Goal: Information Seeking & Learning: Learn about a topic

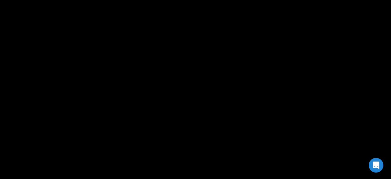
click at [196, 87] on main at bounding box center [195, 89] width 391 height 179
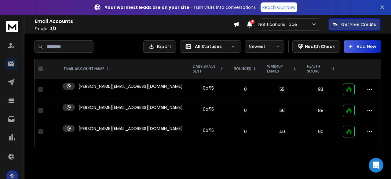
click at [252, 22] on span "1" at bounding box center [252, 22] width 4 height 4
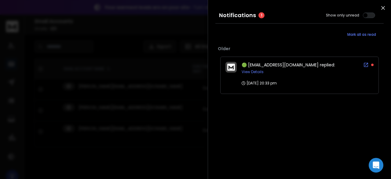
click at [383, 8] on icon "button" at bounding box center [383, 8] width 6 height 6
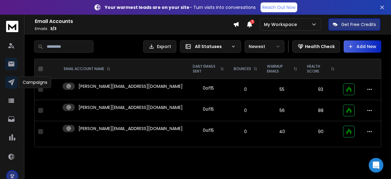
click at [13, 80] on icon at bounding box center [11, 82] width 6 height 6
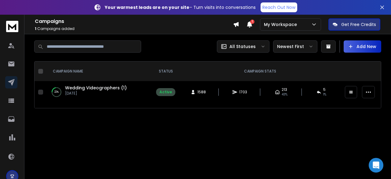
click at [81, 86] on span "Wedding Videographers (1)" at bounding box center [96, 88] width 62 height 6
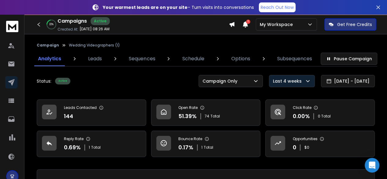
click at [273, 83] on p "Last 4 weeks" at bounding box center [288, 81] width 31 height 6
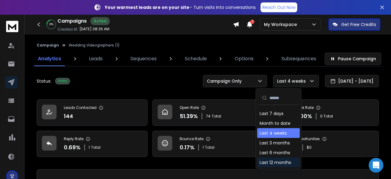
click at [277, 161] on div "Last 12 months" at bounding box center [275, 162] width 31 height 6
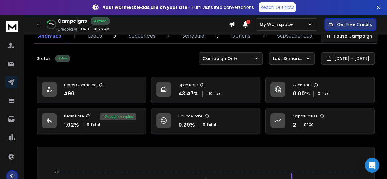
scroll to position [31, 0]
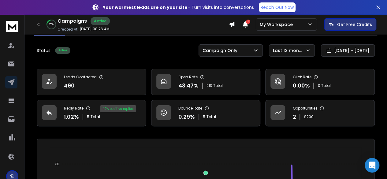
click at [126, 107] on div "40 % positive replies" at bounding box center [118, 108] width 36 height 7
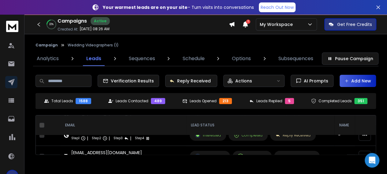
scroll to position [85, 0]
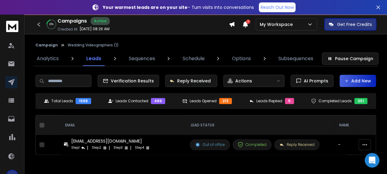
click at [129, 141] on div "info@180productionsgroup.com" at bounding box center [110, 141] width 79 height 6
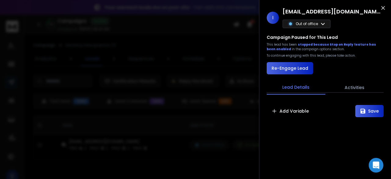
click at [383, 8] on icon "button" at bounding box center [383, 7] width 3 height 3
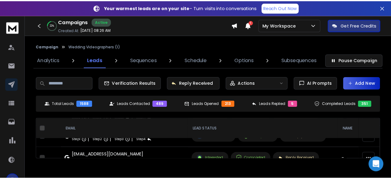
scroll to position [0, 0]
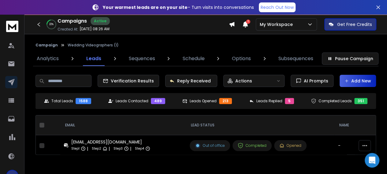
click at [362, 145] on icon "button" at bounding box center [364, 145] width 5 height 1
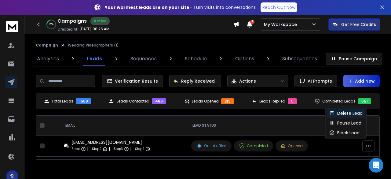
click at [108, 140] on div "rocheal@rochealphotography.com" at bounding box center [111, 142] width 79 height 6
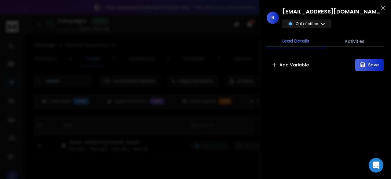
click at [351, 41] on button "Activities" at bounding box center [355, 41] width 59 height 13
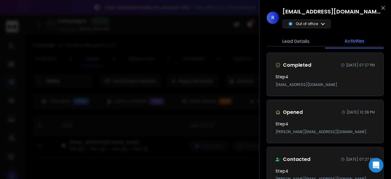
click at [317, 76] on div "Step 4" at bounding box center [325, 77] width 99 height 6
click at [304, 127] on div "Opened Jun 23, 2025, 10:28 PM Step 4 subham@wedfusionstudio.com" at bounding box center [325, 122] width 99 height 26
click at [382, 9] on icon "button" at bounding box center [383, 7] width 3 height 3
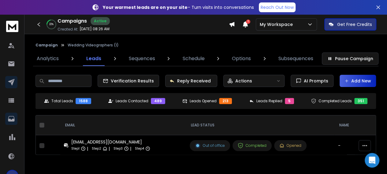
scroll to position [5, 0]
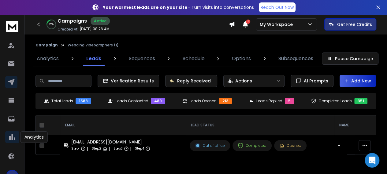
click at [14, 138] on icon at bounding box center [12, 137] width 6 height 6
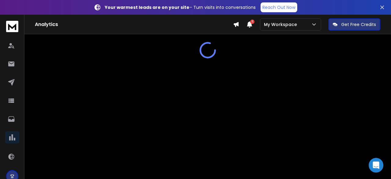
click at [382, 6] on div "Your warmest leads are on your site – Turn visits into conversations Reach Out …" at bounding box center [195, 7] width 391 height 15
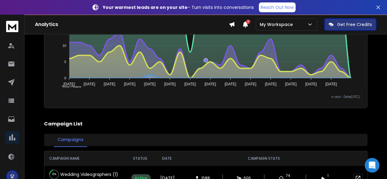
scroll to position [185, 0]
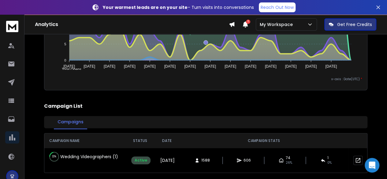
click at [79, 156] on td "22 % Wedding Videographers (1)" at bounding box center [84, 156] width 81 height 17
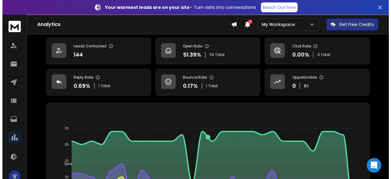
scroll to position [0, 0]
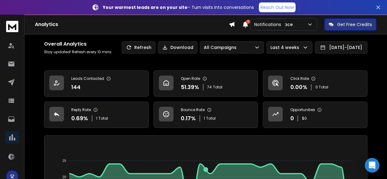
click at [246, 24] on icon at bounding box center [246, 24] width 6 height 6
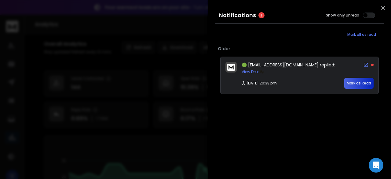
click at [275, 67] on span "🟢 samyufilms@gmail.com replied:" at bounding box center [289, 65] width 94 height 6
click at [256, 71] on div "View Details" at bounding box center [253, 71] width 22 height 5
